Goal: Task Accomplishment & Management: Complete application form

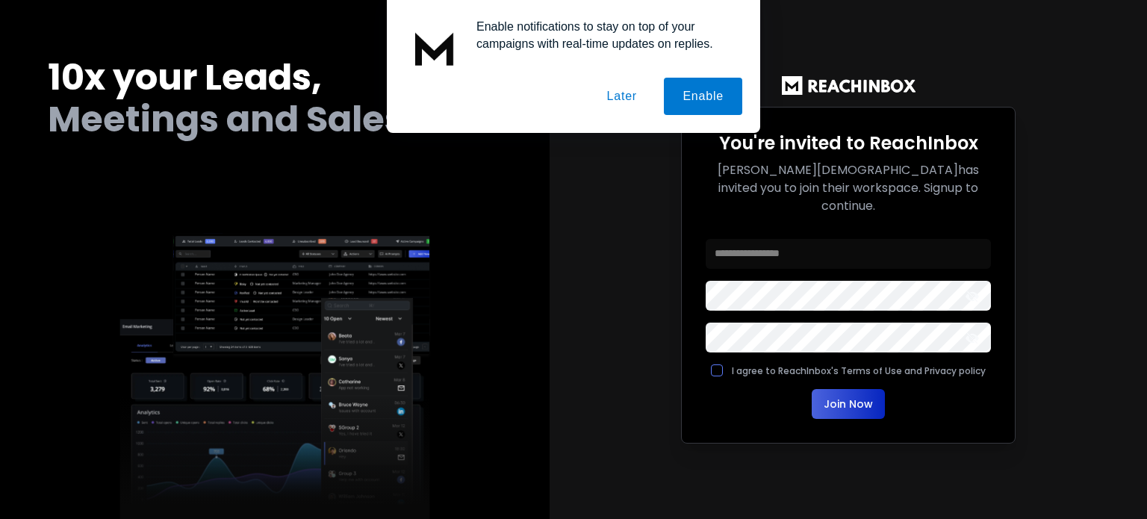
click at [628, 92] on button "Later" at bounding box center [621, 96] width 67 height 37
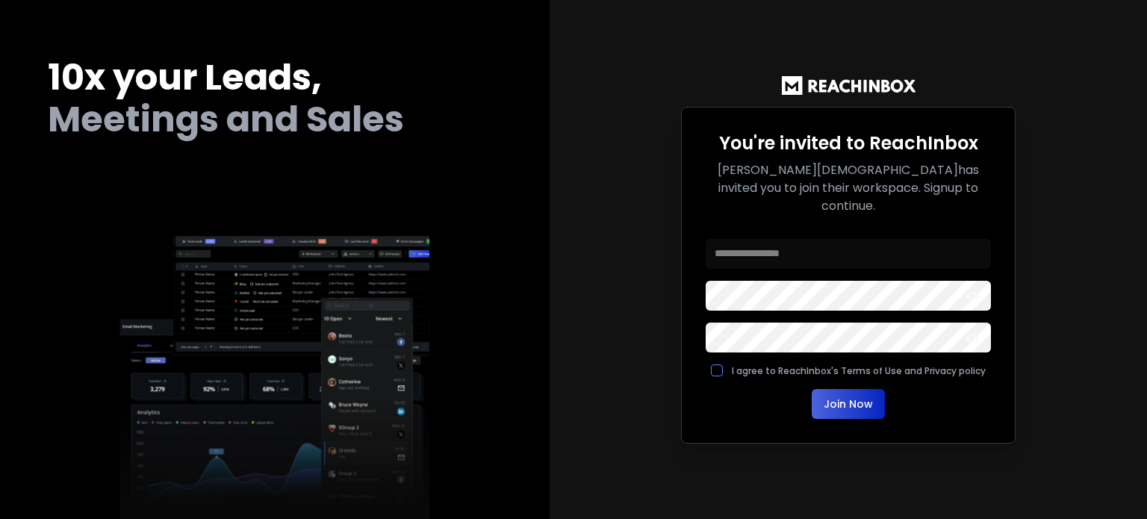
click at [801, 365] on label "I agree to ReachInbox's Terms of Use and Privacy policy" at bounding box center [859, 371] width 254 height 13
click at [723, 365] on button "I agree to ReachInbox's Terms of Use and Privacy policy" at bounding box center [717, 371] width 12 height 12
click at [873, 403] on button "Join Now" at bounding box center [848, 404] width 73 height 30
click at [812, 389] on button "Join Now" at bounding box center [848, 404] width 73 height 30
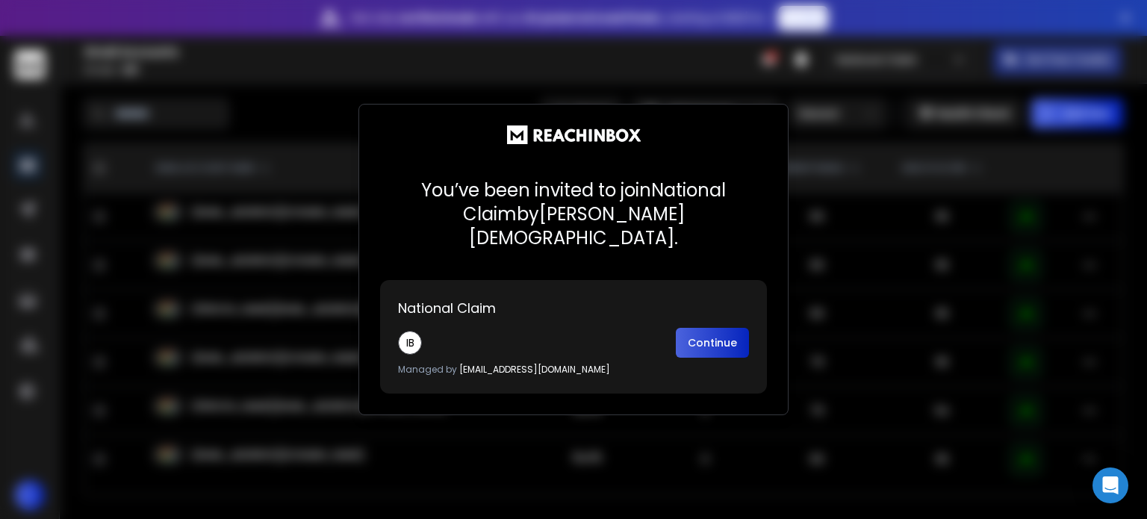
click at [706, 340] on button "Continue" at bounding box center [712, 343] width 73 height 30
